Goal: Communication & Community: Answer question/provide support

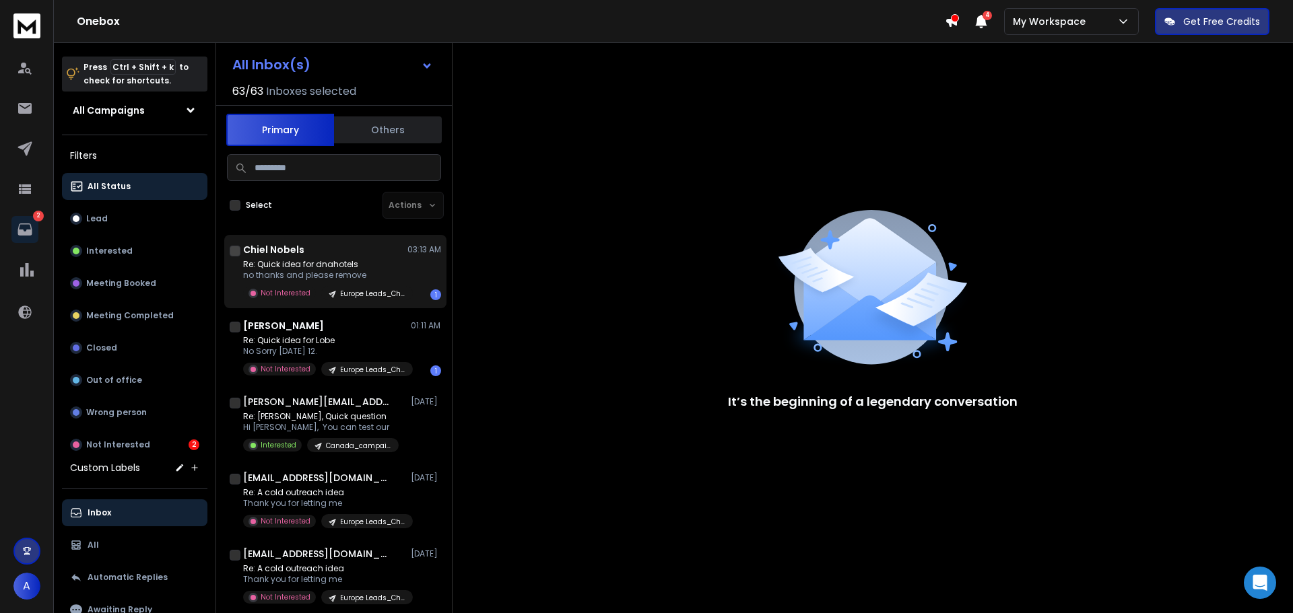
click at [315, 255] on div "Chiel Nobels 03:13 AM" at bounding box center [342, 249] width 198 height 13
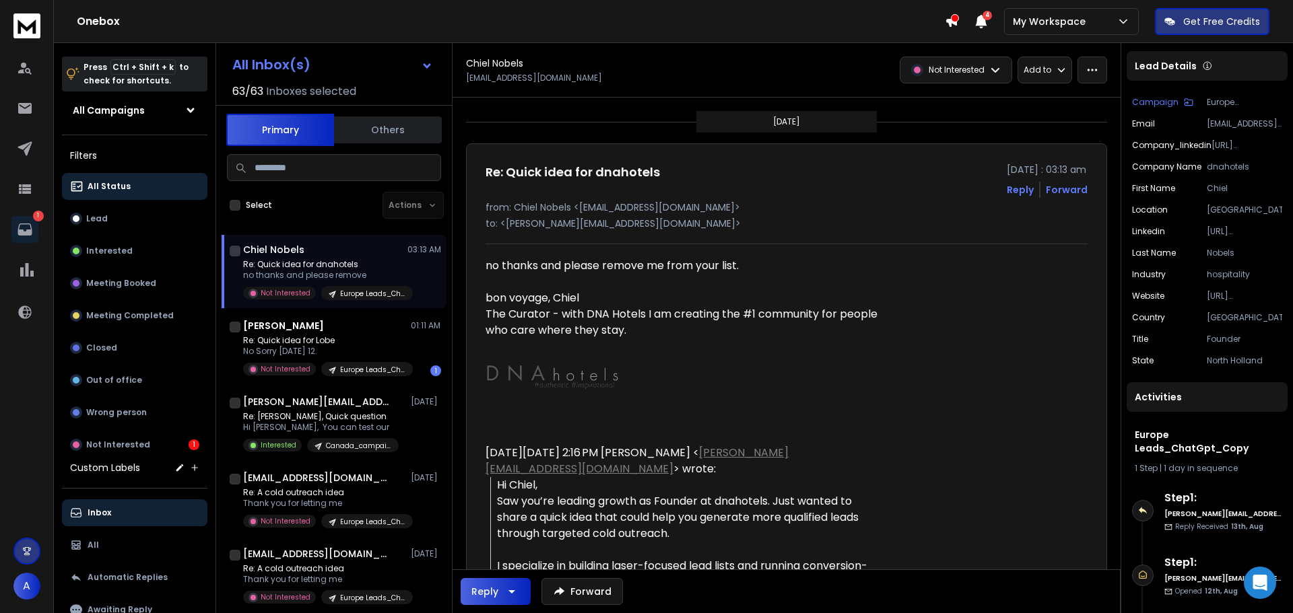
click at [1015, 190] on button "Reply" at bounding box center [1019, 189] width 27 height 13
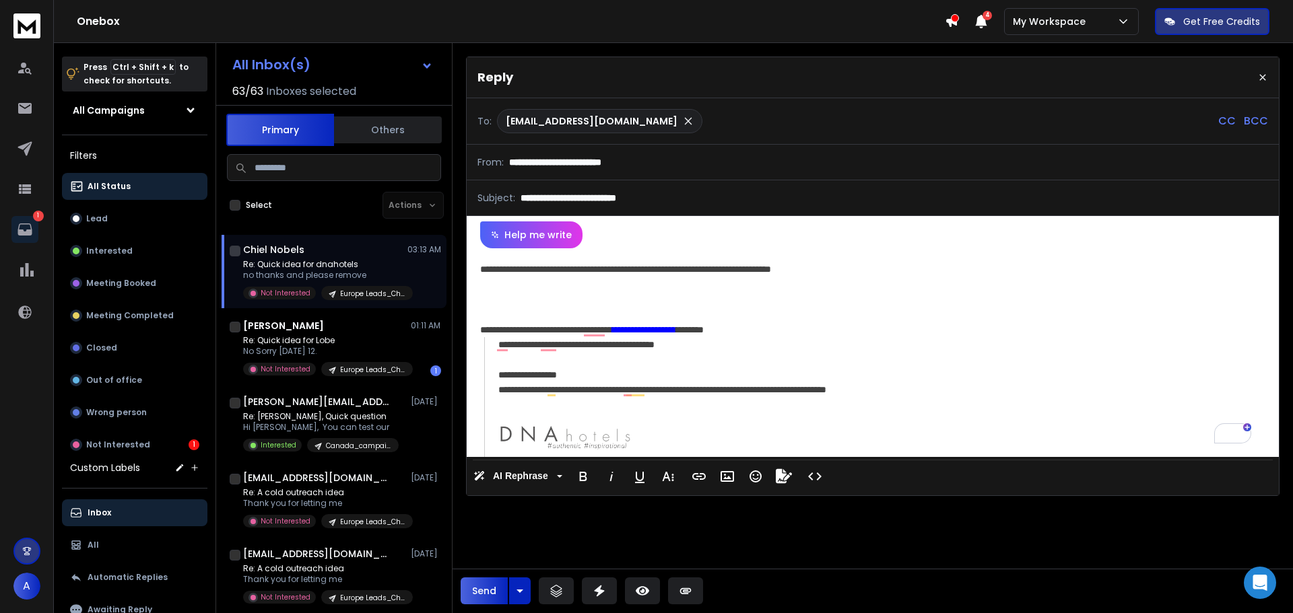
click at [478, 593] on button "Send" at bounding box center [483, 591] width 47 height 27
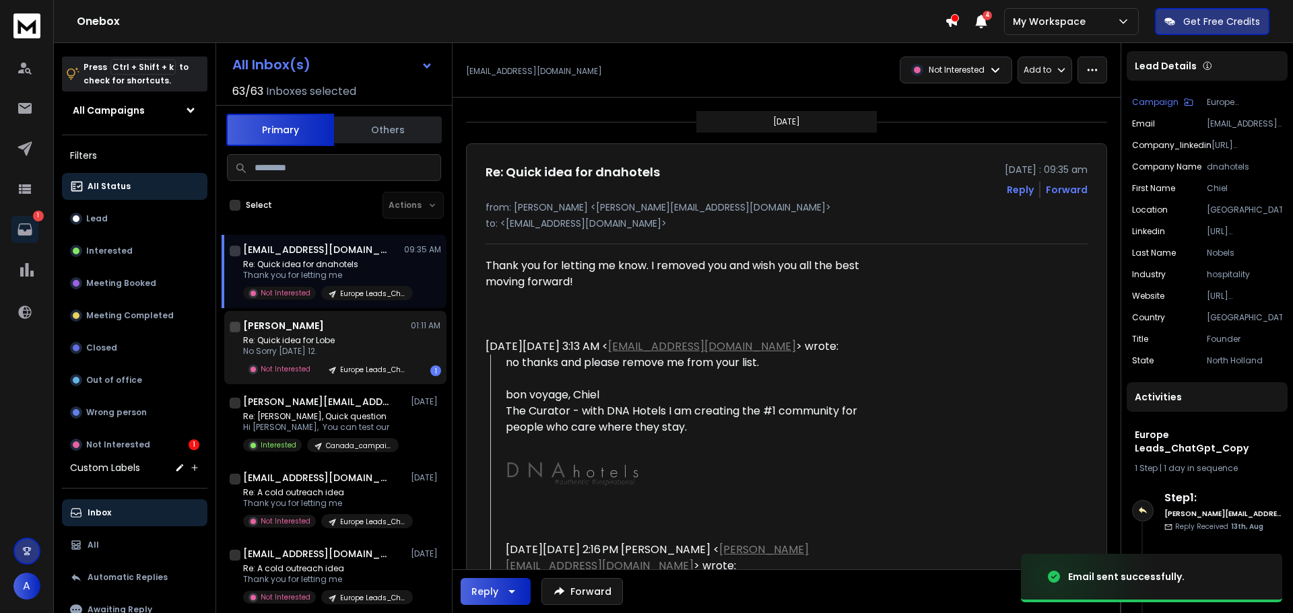
click at [319, 337] on p "Re: Quick idea for Lobe" at bounding box center [324, 340] width 162 height 11
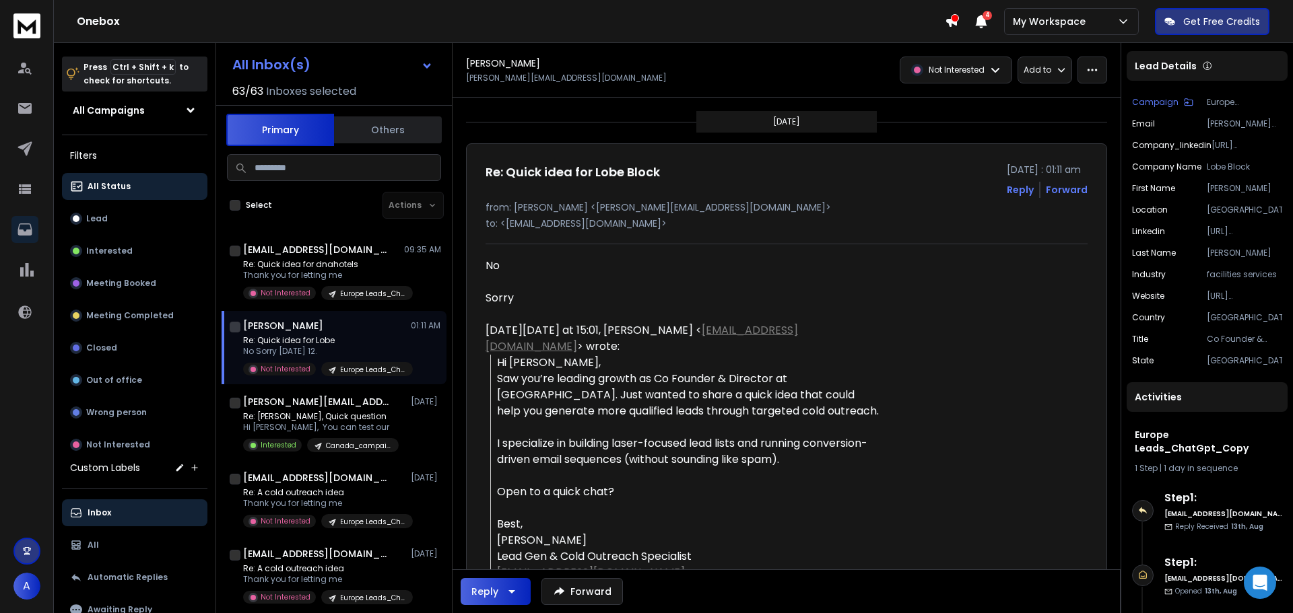
click at [1024, 193] on button "Reply" at bounding box center [1019, 189] width 27 height 13
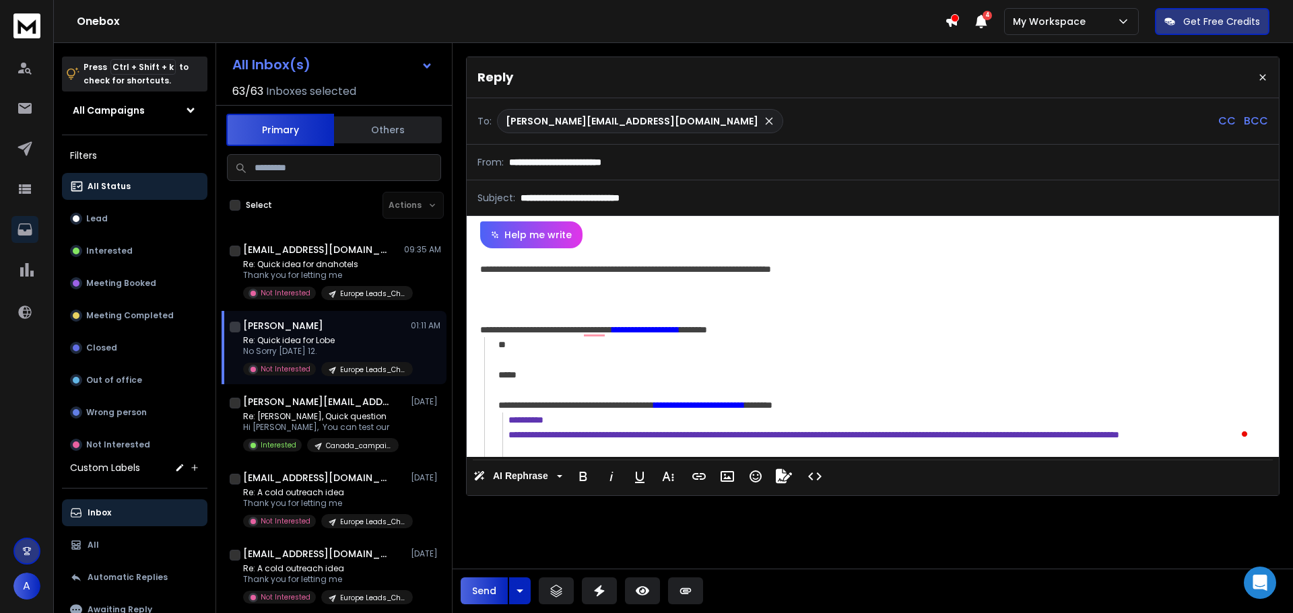
click at [478, 585] on button "Send" at bounding box center [483, 591] width 47 height 27
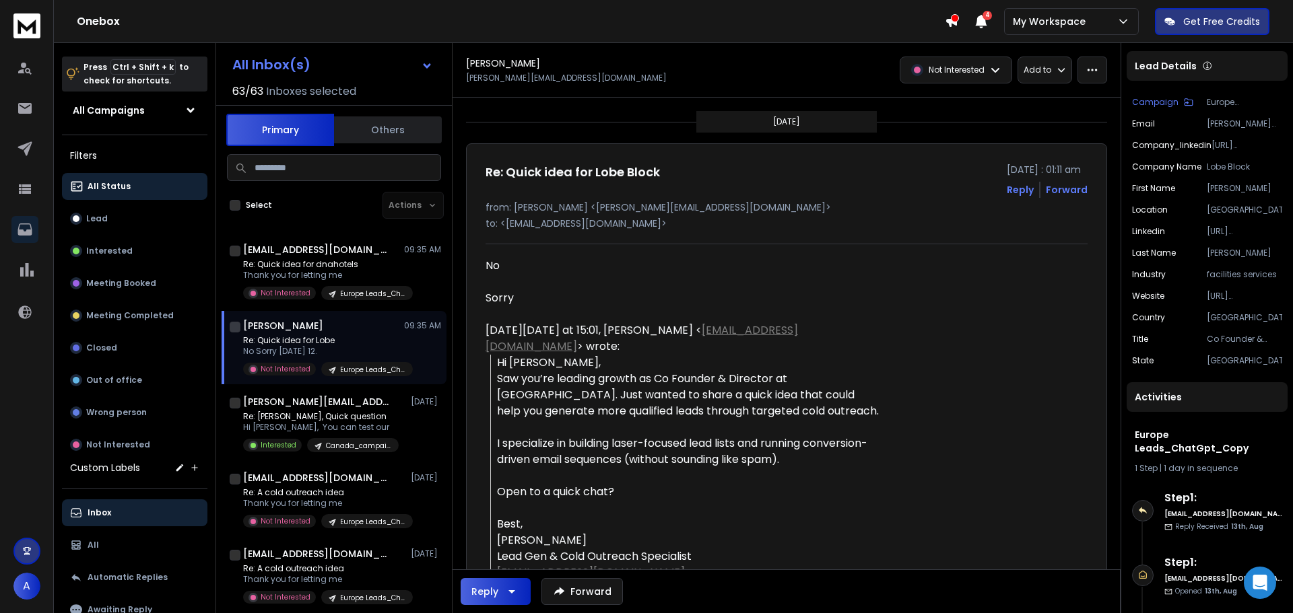
click at [294, 336] on p "Re: Quick idea for Lobe" at bounding box center [324, 340] width 162 height 11
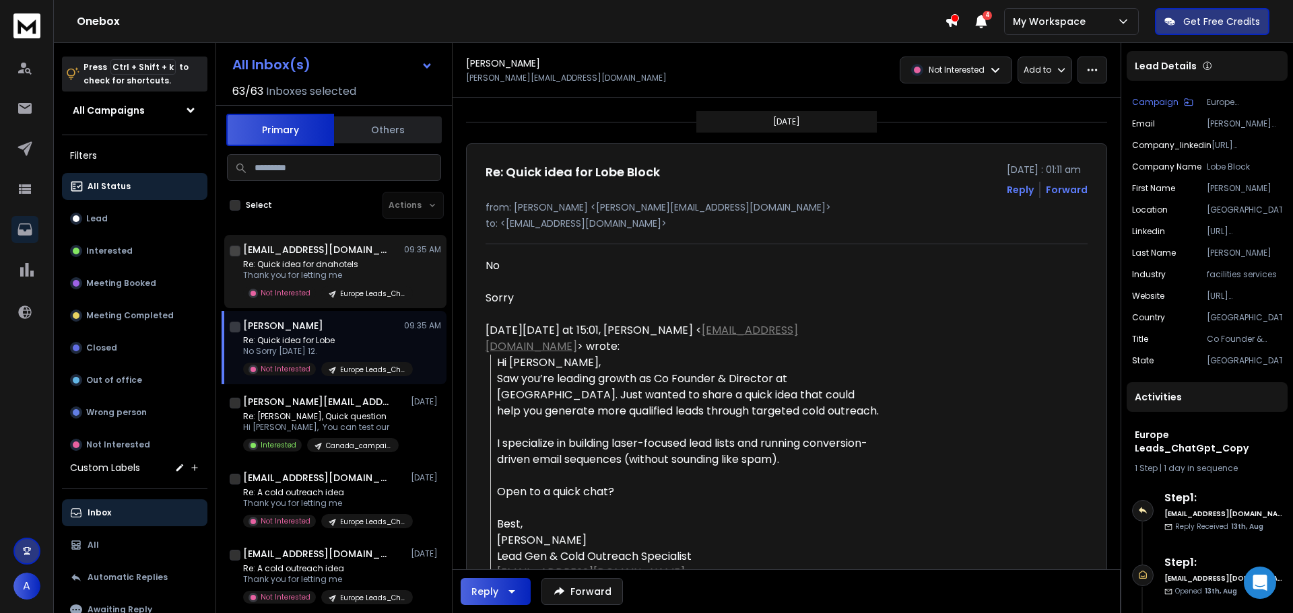
click at [281, 258] on div "chiel@dnahotels.com 09:35 AM Re: Quick idea for dnahotels Thank you for letting…" at bounding box center [342, 271] width 198 height 57
